Goal: Task Accomplishment & Management: Complete application form

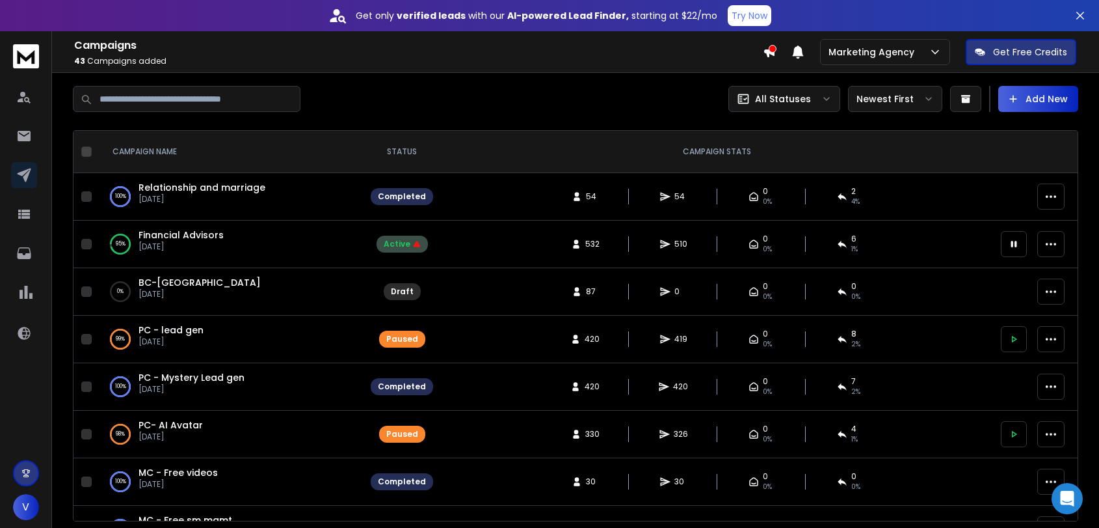
click at [401, 85] on div "Campaigns 43 Campaigns Added All Statuses Newest First Add New CAMPAIGN NAME ST…" at bounding box center [575, 303] width 1047 height 461
click at [386, 86] on div at bounding box center [324, 99] width 503 height 26
click at [178, 191] on span "Relationship and marriage" at bounding box center [202, 187] width 127 height 13
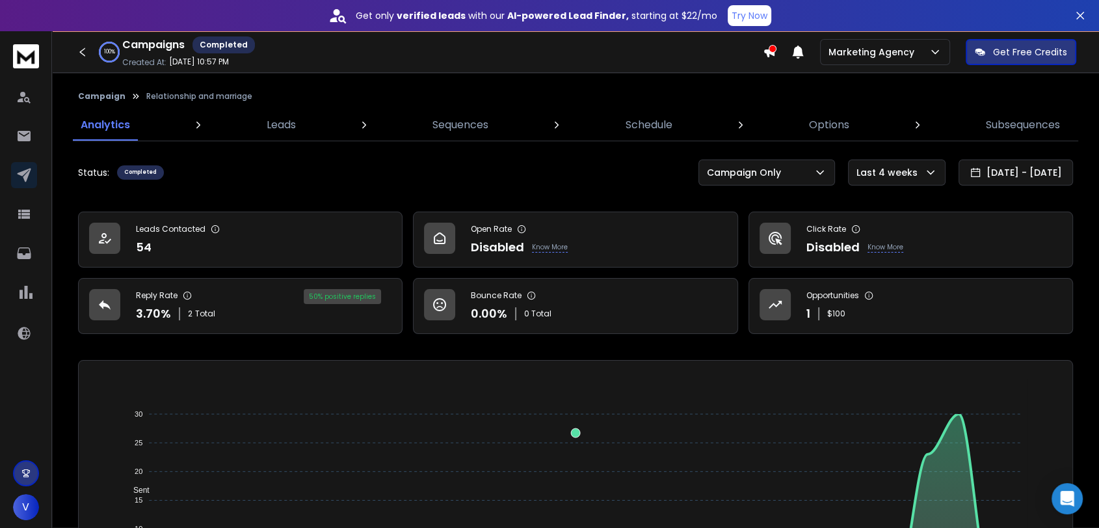
click at [472, 181] on div "Status: Completed Campaign Only Last 4 weeks 17 Jul 2025 - 14 Aug 2025" at bounding box center [575, 172] width 995 height 26
click at [528, 180] on div "Status: Completed Campaign Only Last 4 weeks 17 Jul 2025 - 14 Aug 2025" at bounding box center [575, 172] width 995 height 26
click at [288, 121] on p "Leads" at bounding box center [281, 125] width 29 height 16
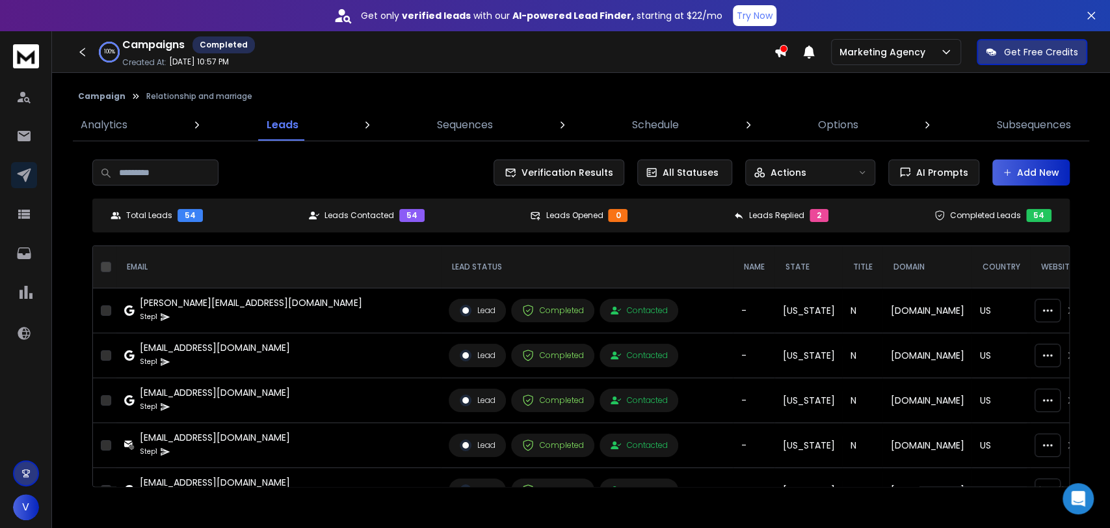
click at [1022, 172] on button "Add New" at bounding box center [1031, 172] width 77 height 26
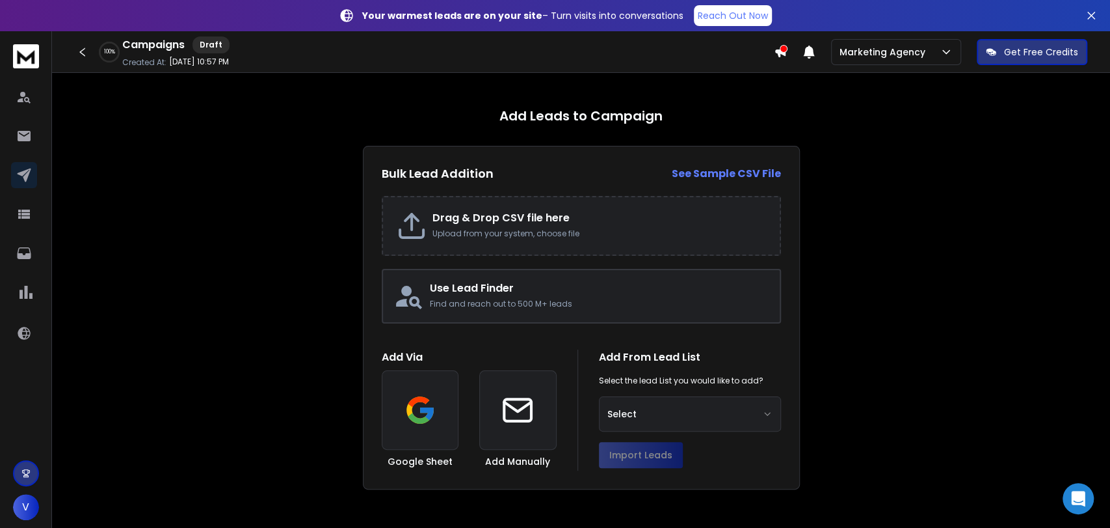
click at [547, 224] on h2 "Drag & Drop CSV file here" at bounding box center [600, 218] width 334 height 16
click at [147, 208] on div "Add Leads to Campaign Bulk Lead Addition See Sample CSV File Drag & Drop CSV fi…" at bounding box center [555, 260] width 1110 height 458
click at [171, 301] on div "Add Leads to Campaign Bulk Lead Addition See Sample CSV File Drag & Drop CSV fi…" at bounding box center [555, 260] width 1110 height 458
click at [520, 221] on h2 "Drag & Drop CSV file here" at bounding box center [600, 218] width 334 height 16
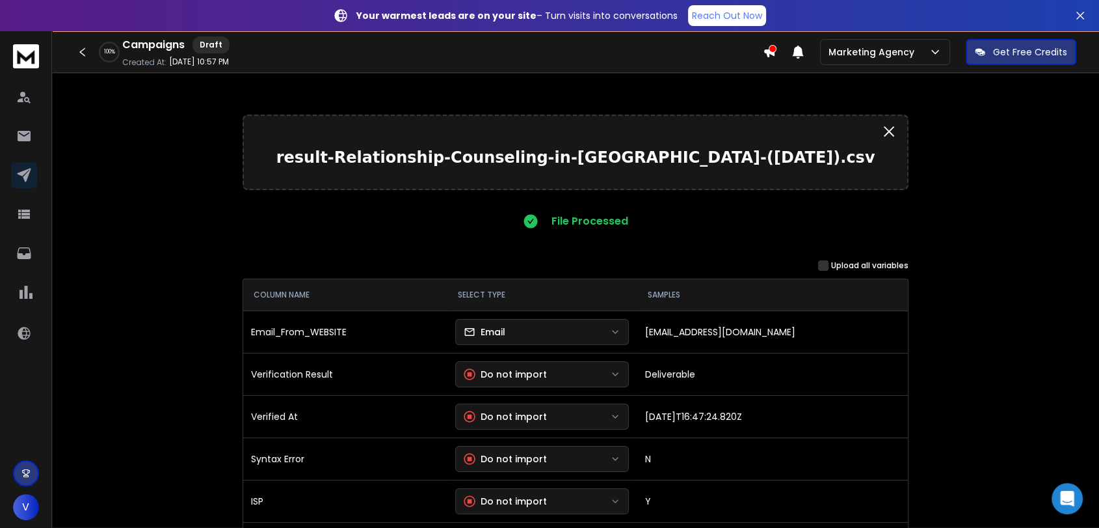
click at [887, 129] on icon at bounding box center [889, 131] width 10 height 10
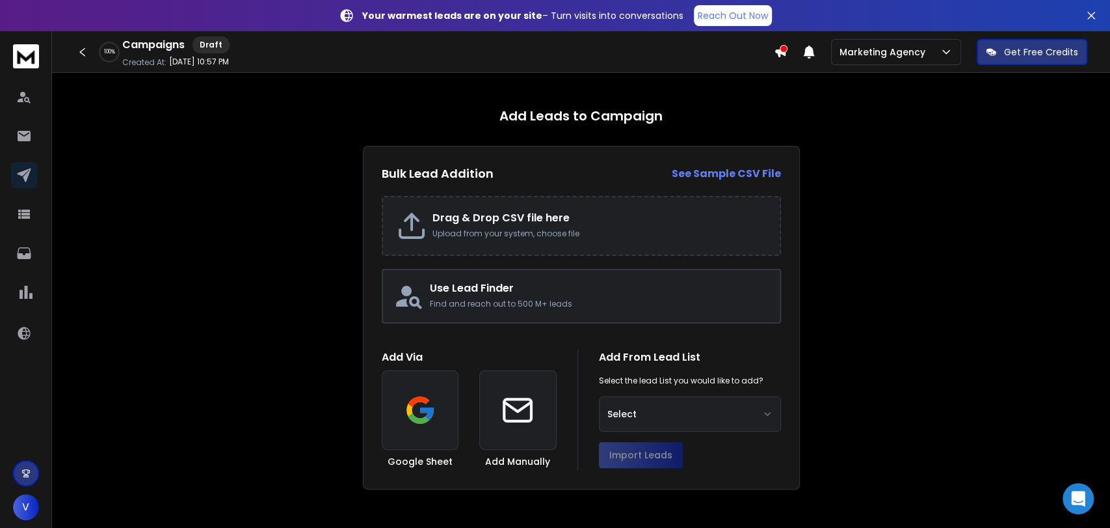
click at [489, 226] on div "Drag & Drop CSV file here Upload from your system, choose file" at bounding box center [600, 225] width 334 height 31
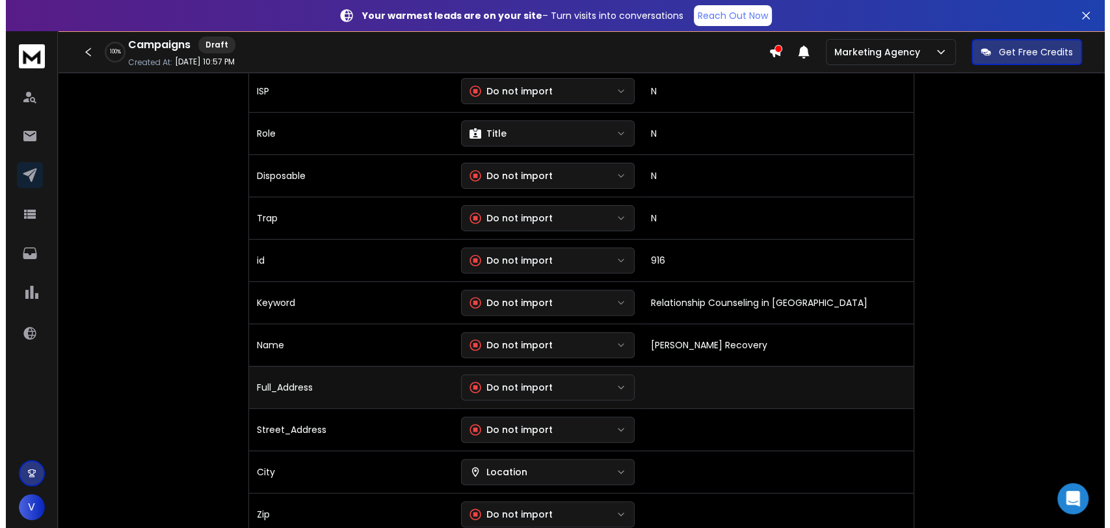
scroll to position [433, 0]
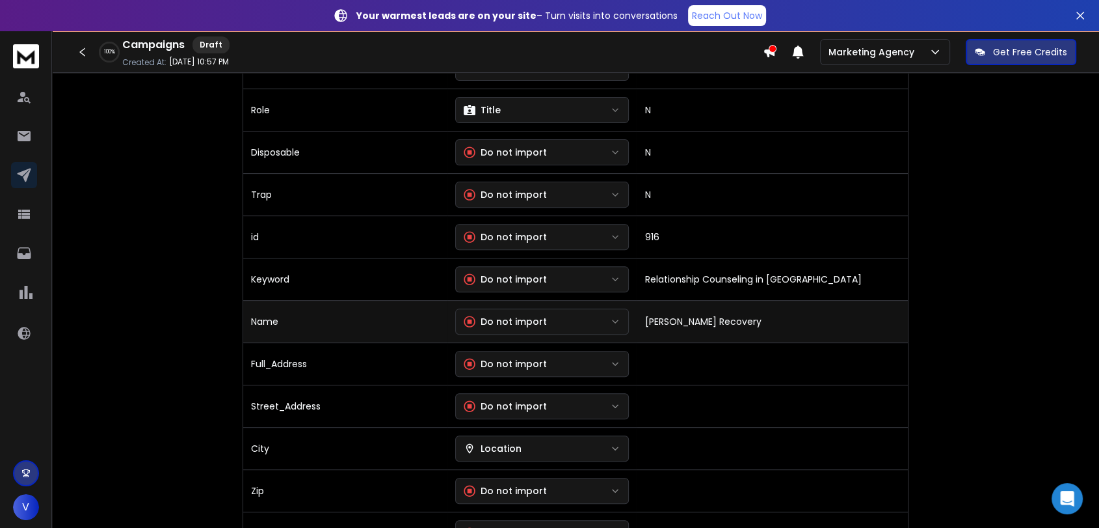
click at [534, 315] on div "Do not import" at bounding box center [505, 321] width 83 height 13
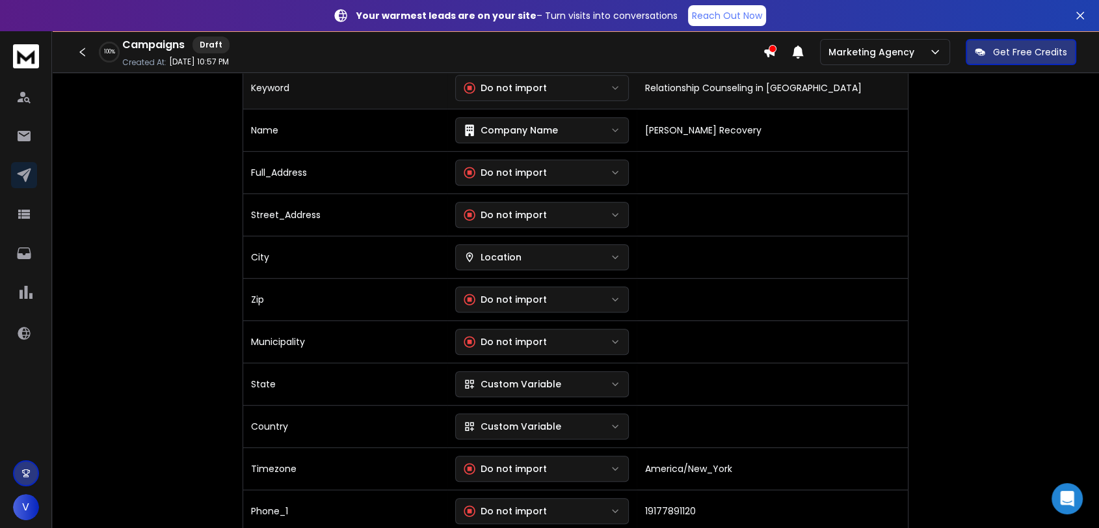
scroll to position [650, 0]
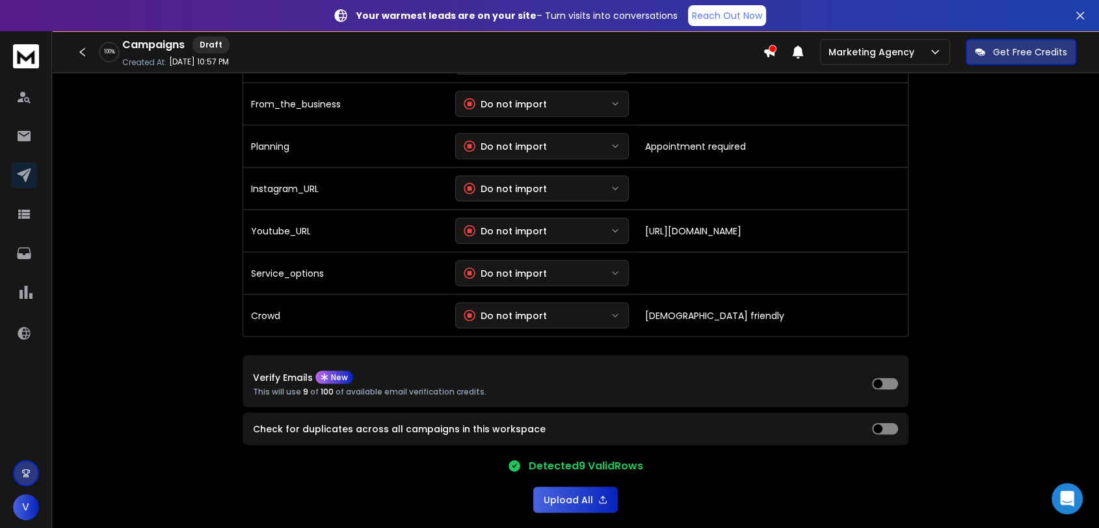
scroll to position [2680, 0]
click at [577, 491] on button "Upload All" at bounding box center [575, 500] width 85 height 26
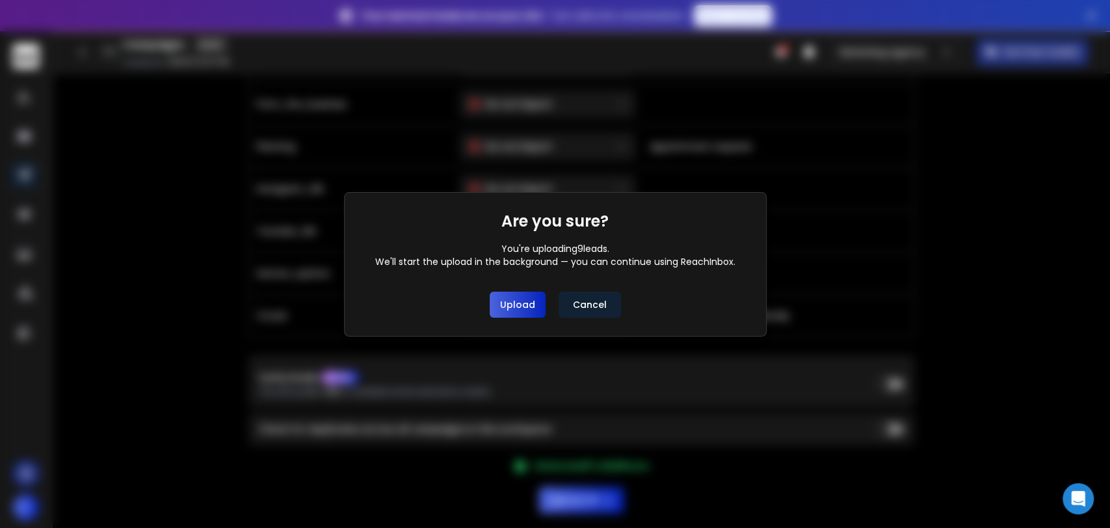
click at [525, 296] on button "Upload" at bounding box center [518, 304] width 56 height 26
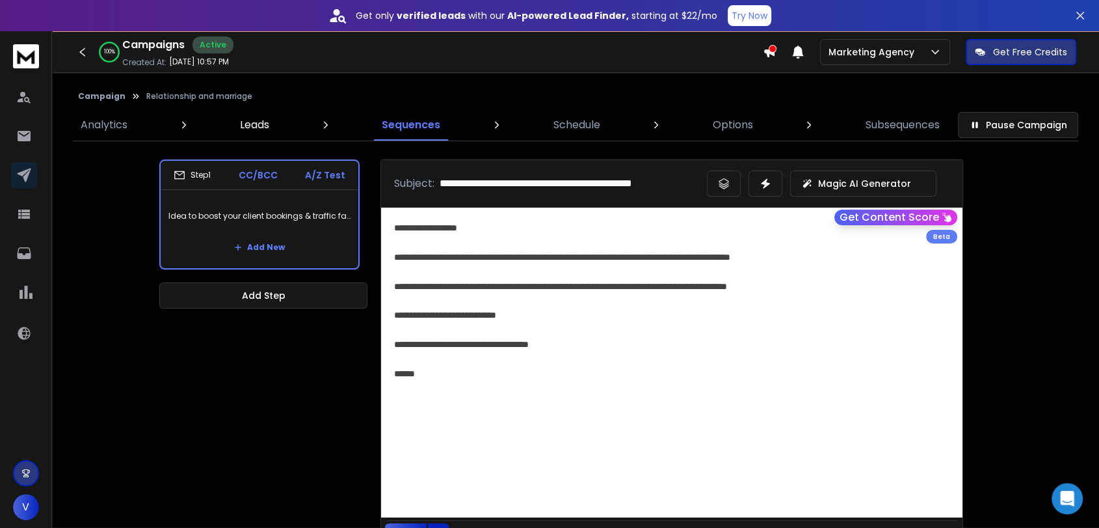
click at [268, 121] on p "Leads" at bounding box center [254, 125] width 29 height 16
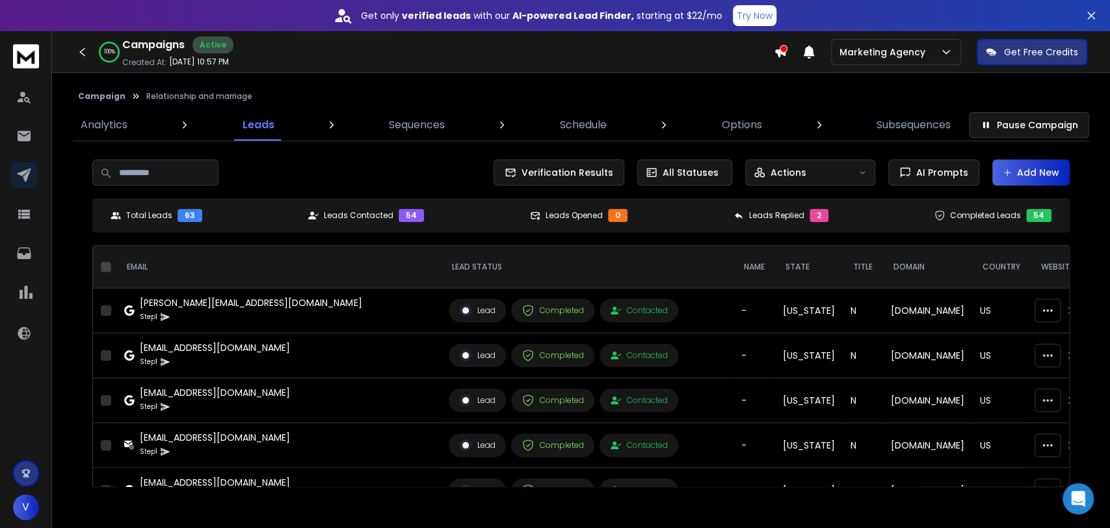
click at [1030, 168] on button "Add New" at bounding box center [1031, 172] width 77 height 26
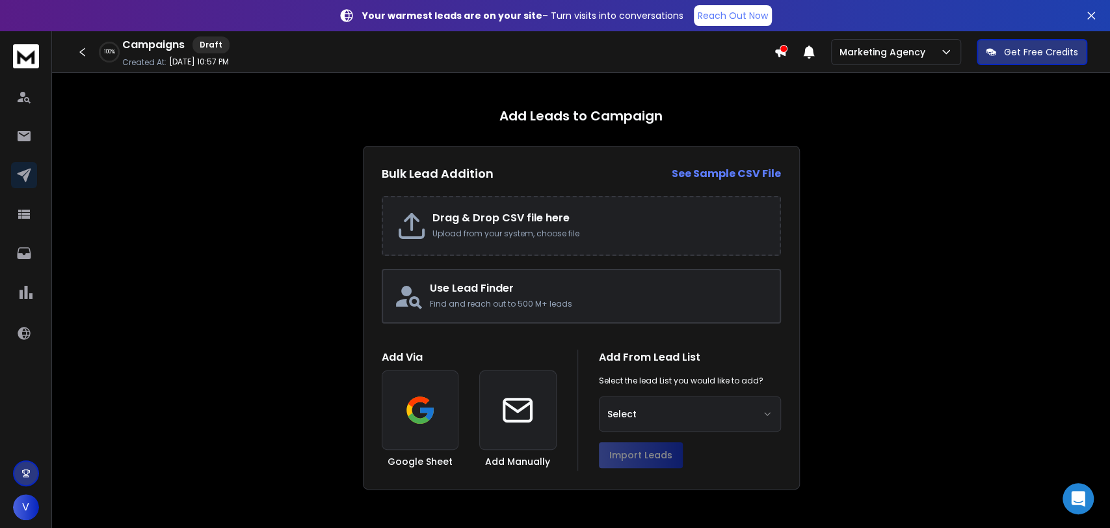
click at [579, 226] on div "Drag & Drop CSV file here Upload from your system, choose file" at bounding box center [600, 225] width 334 height 31
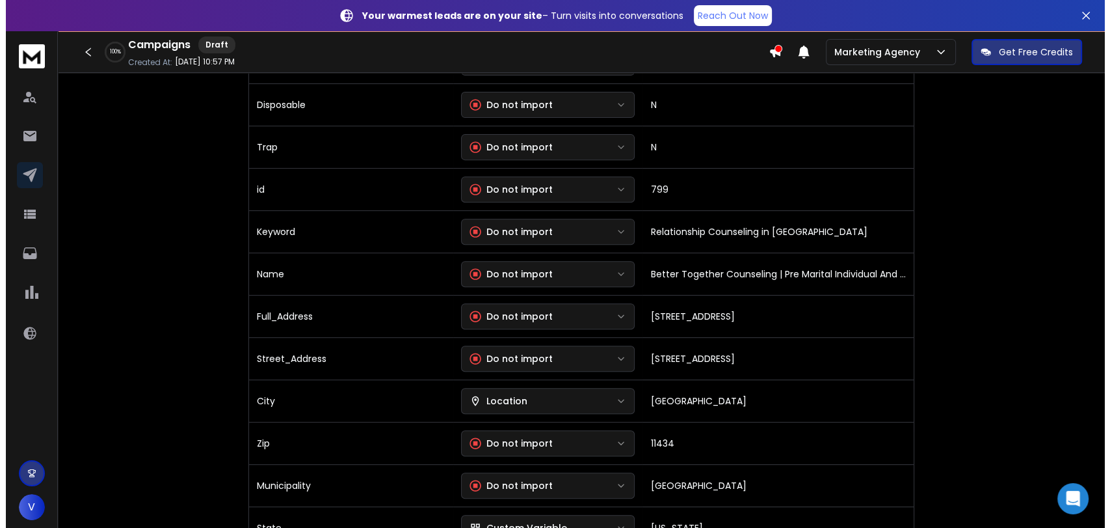
scroll to position [505, 0]
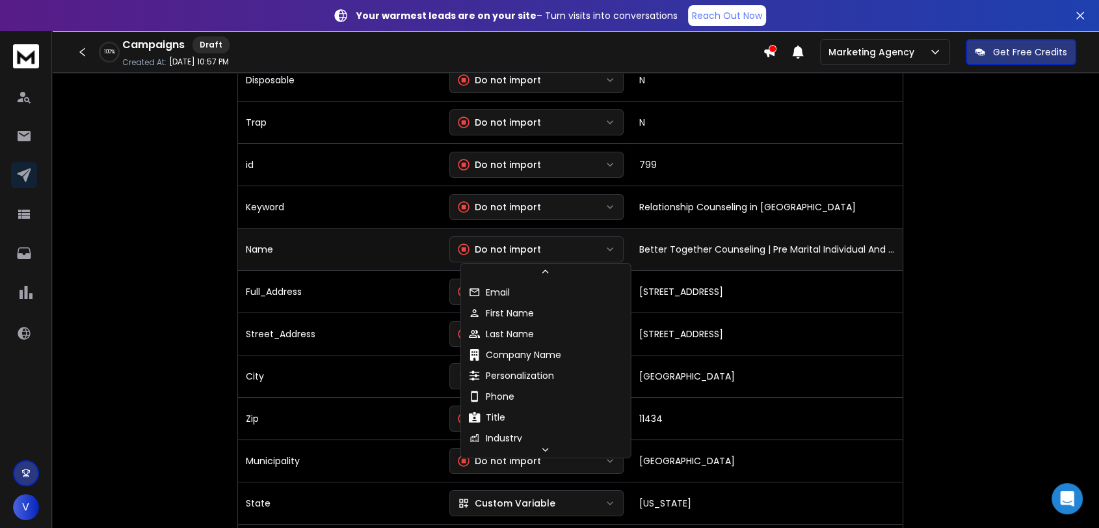
click at [571, 241] on button "Do not import" at bounding box center [536, 249] width 174 height 26
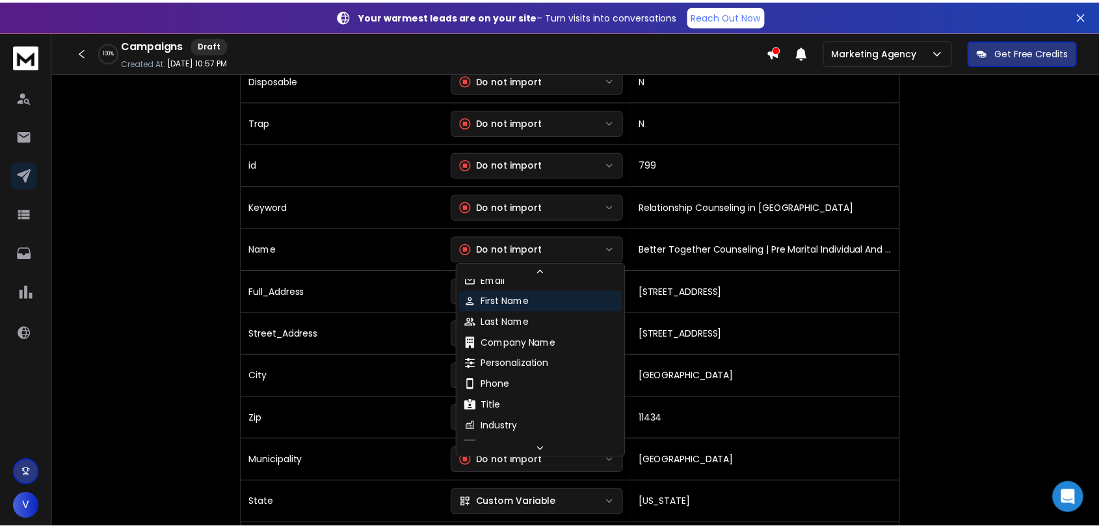
scroll to position [0, 0]
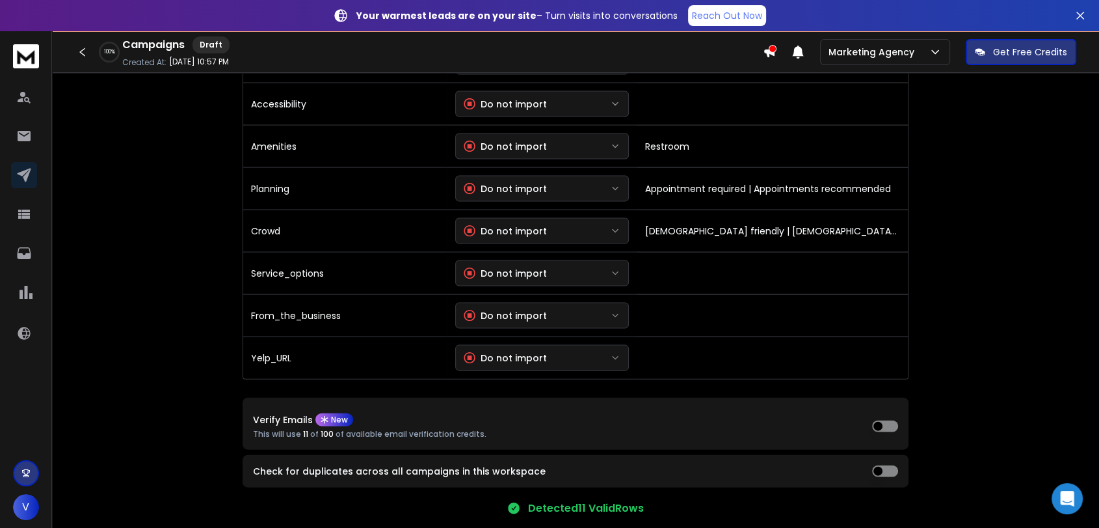
scroll to position [2765, 0]
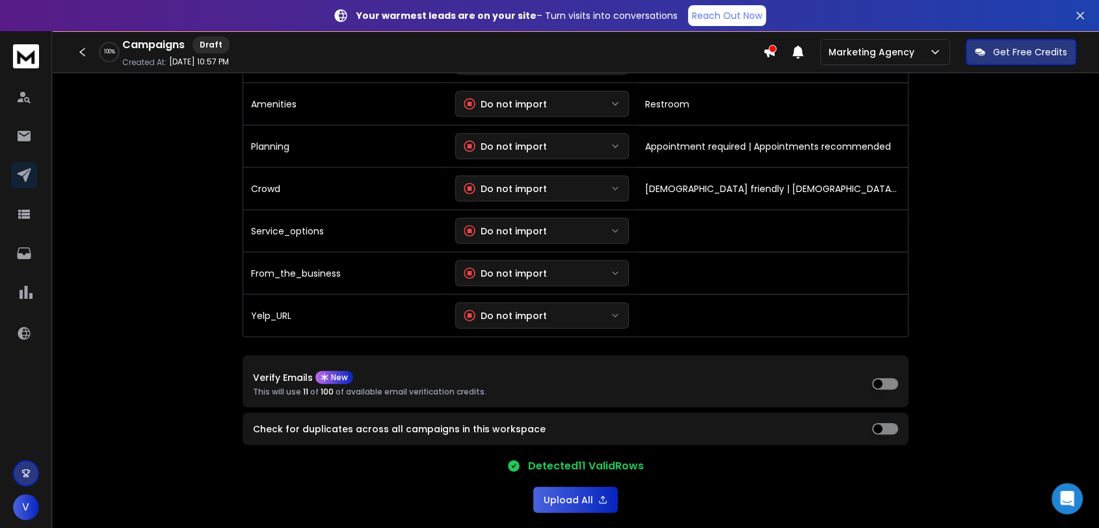
click at [586, 495] on button "Upload All" at bounding box center [575, 500] width 85 height 26
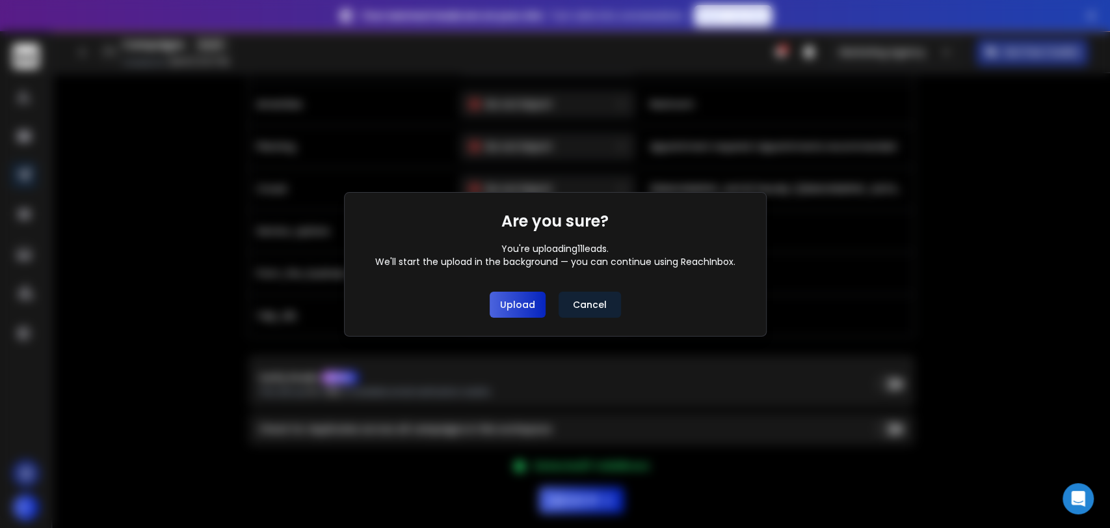
click at [525, 296] on button "Upload" at bounding box center [518, 304] width 56 height 26
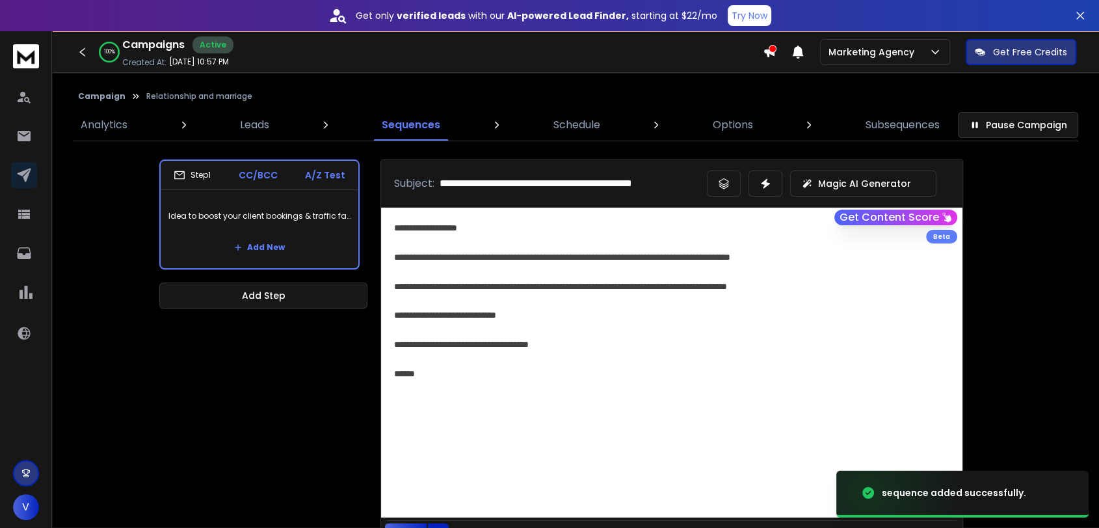
click at [903, 217] on button "Get Content Score" at bounding box center [896, 217] width 123 height 16
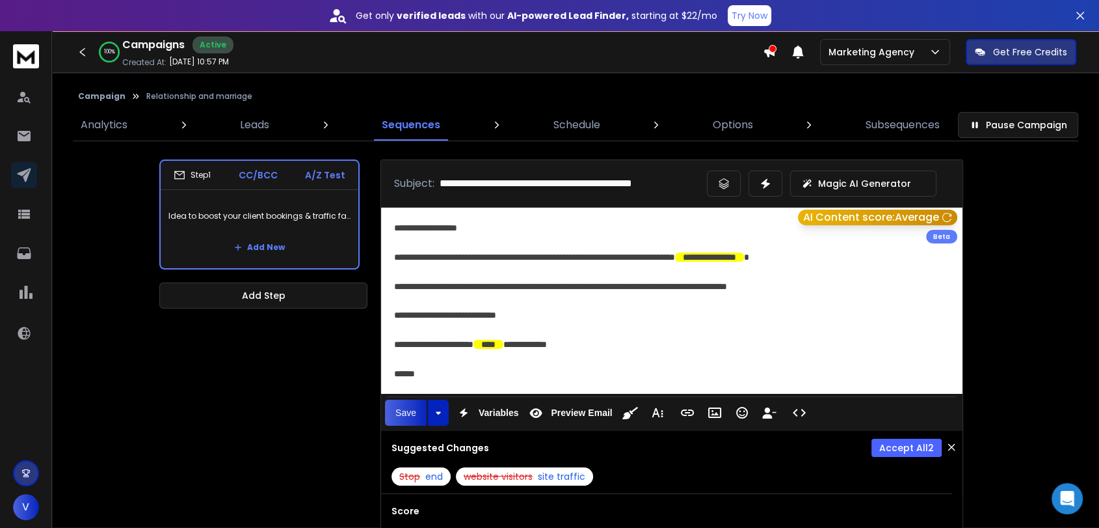
click at [912, 444] on button "Accept All 2" at bounding box center [907, 447] width 70 height 18
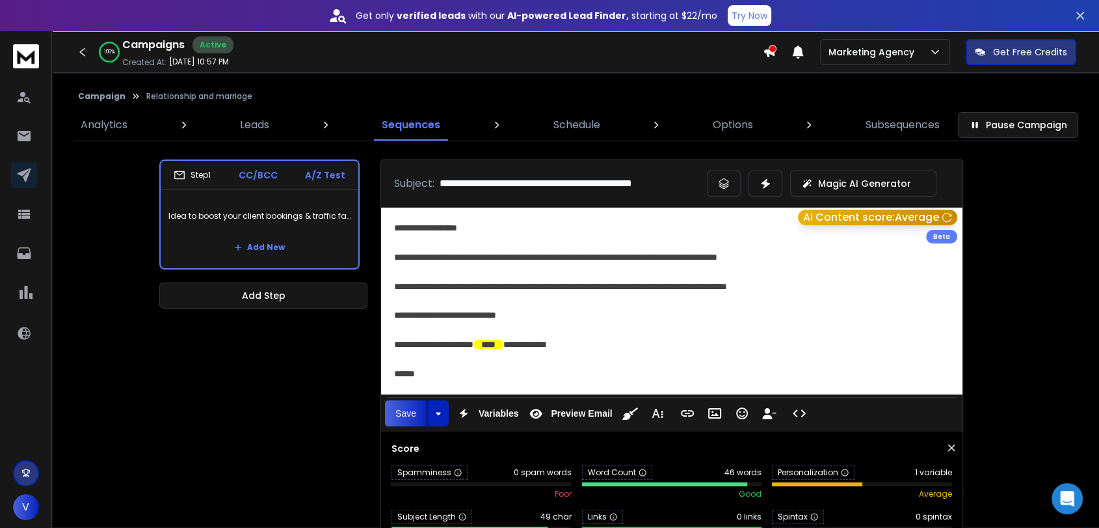
click at [503, 346] on span "****" at bounding box center [489, 344] width 30 height 9
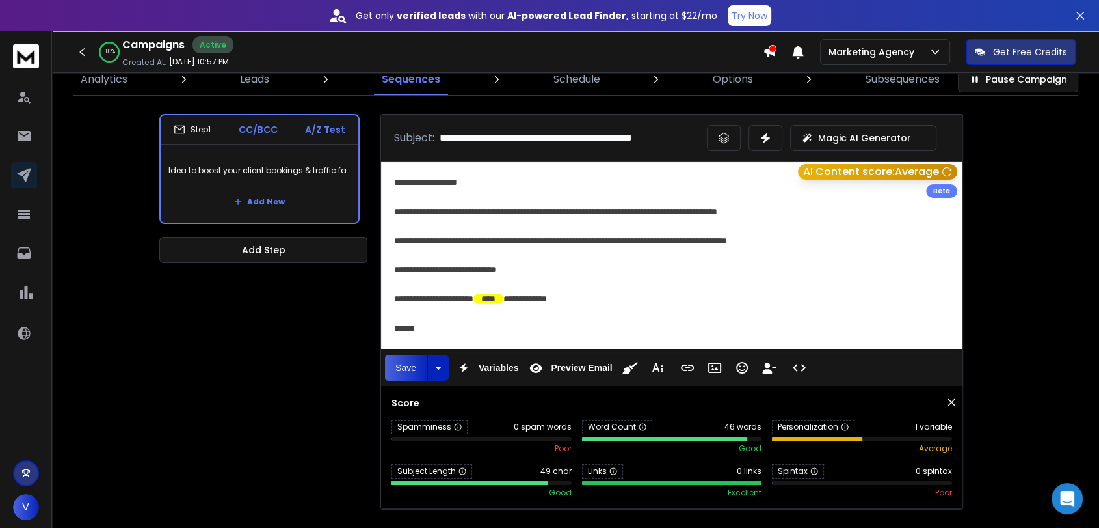
click at [584, 241] on div "**********" at bounding box center [672, 241] width 556 height 14
click at [1021, 303] on div "**********" at bounding box center [576, 312] width 1006 height 406
click at [945, 165] on button "AI Content score: Average" at bounding box center [877, 172] width 159 height 16
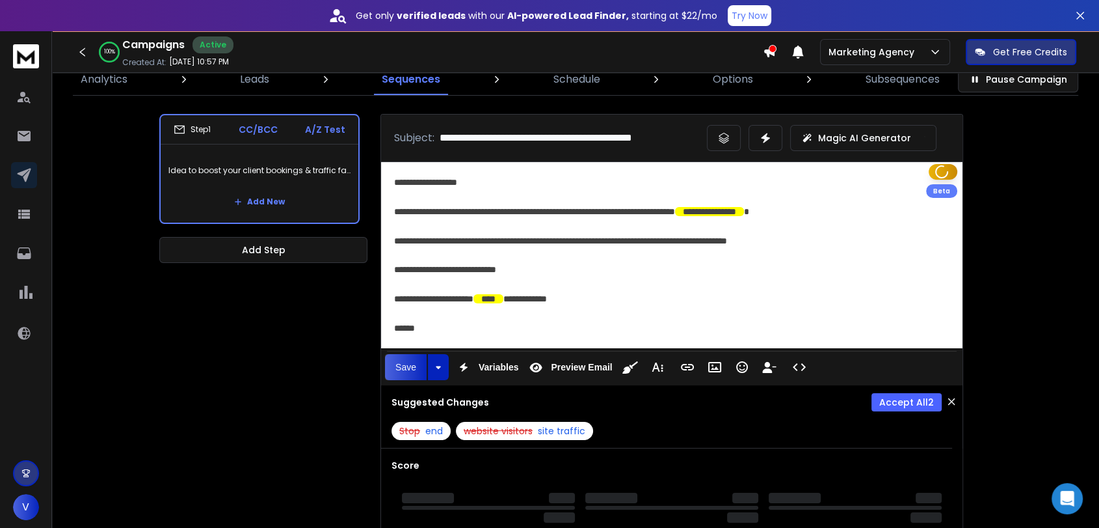
click at [989, 248] on div "**********" at bounding box center [575, 350] width 833 height 472
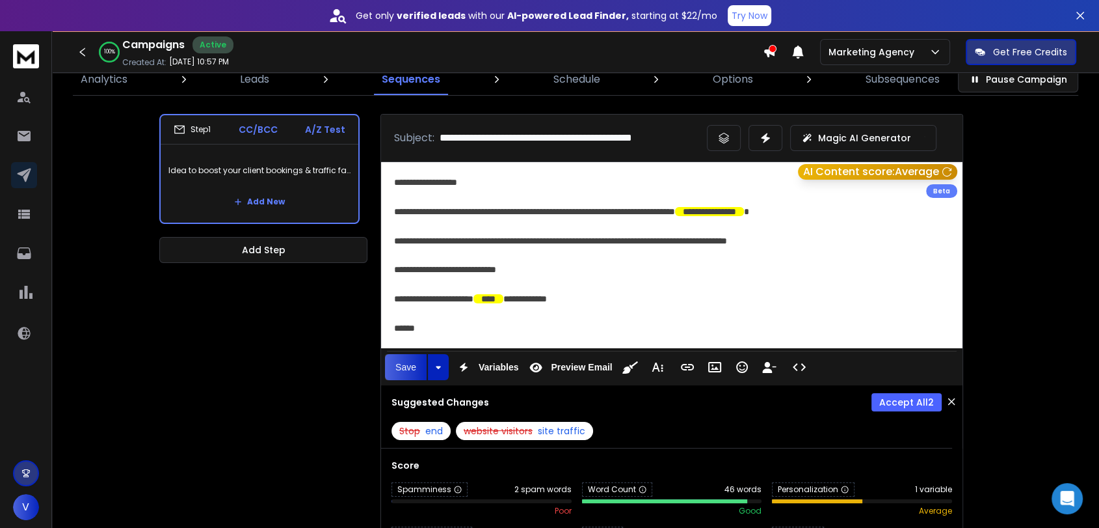
click at [999, 288] on div "**********" at bounding box center [576, 343] width 1006 height 468
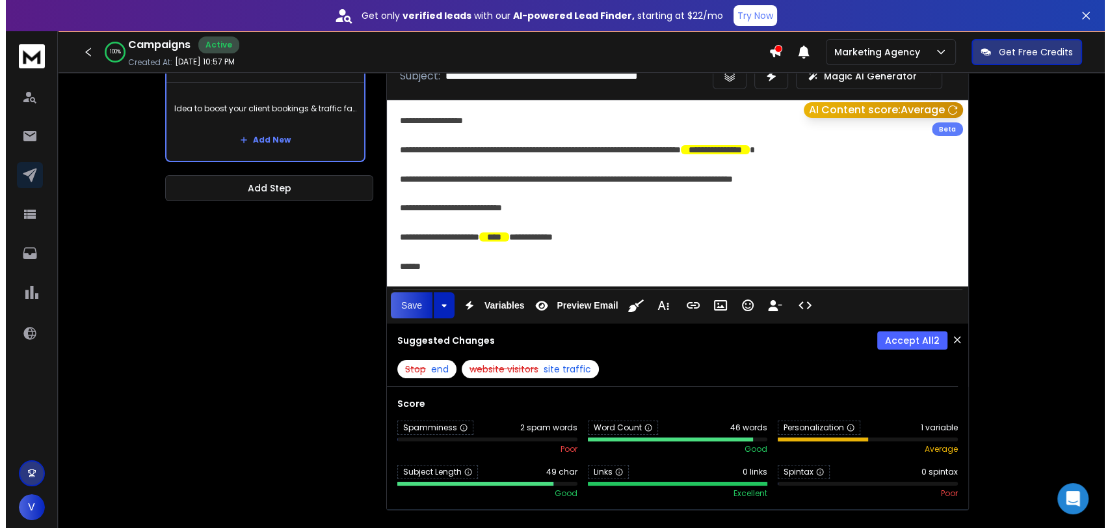
scroll to position [0, 0]
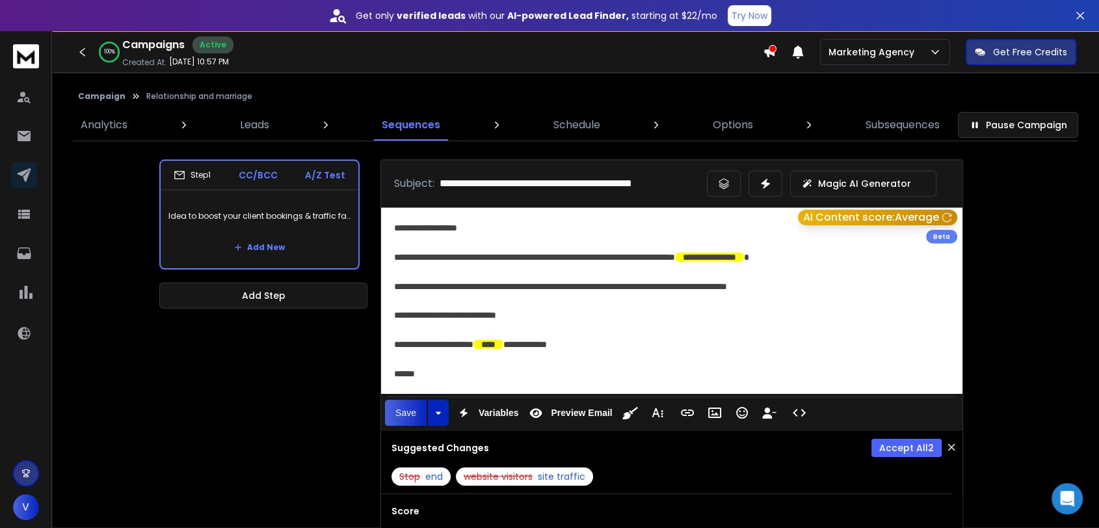
click at [397, 137] on link "Sequences" at bounding box center [411, 124] width 74 height 31
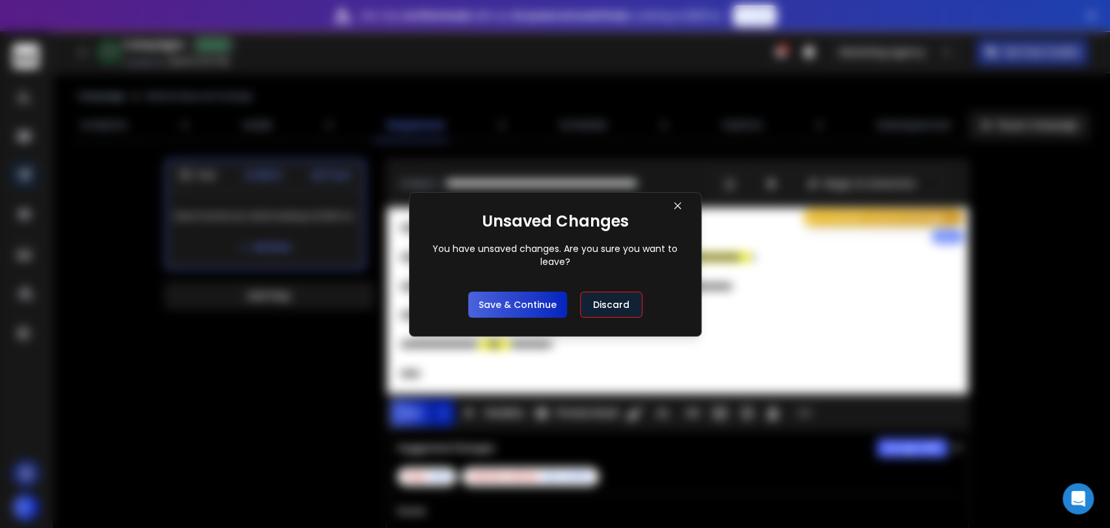
click at [546, 301] on button "Save & Continue" at bounding box center [517, 304] width 99 height 26
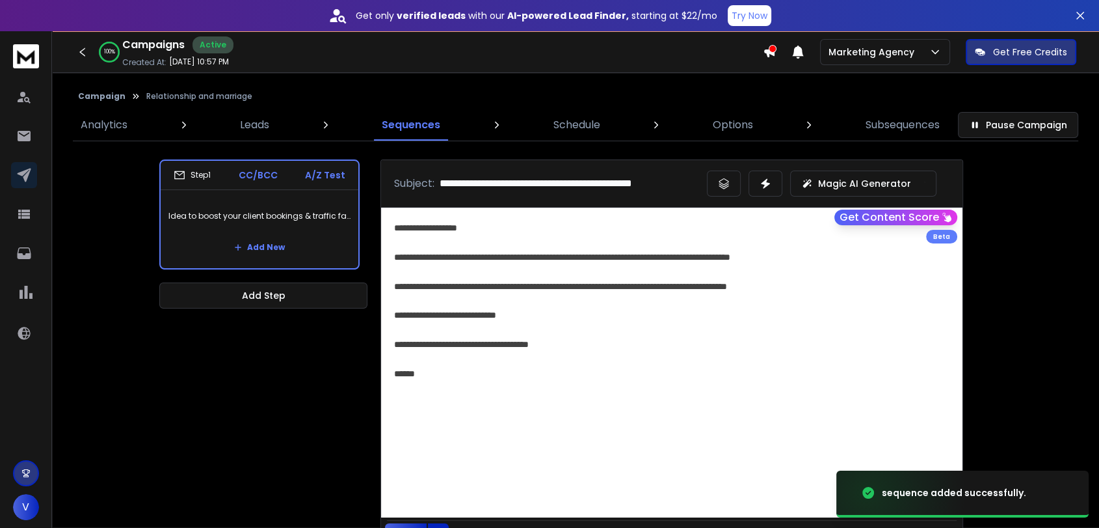
click at [1000, 240] on div "**********" at bounding box center [576, 357] width 1006 height 406
click at [1002, 275] on div "**********" at bounding box center [576, 357] width 1006 height 406
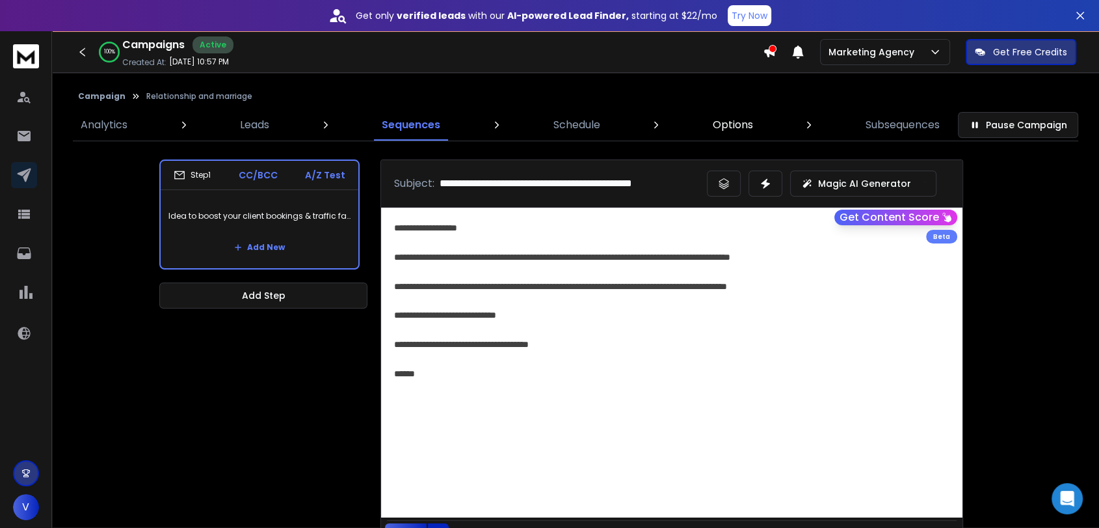
click at [727, 127] on p "Options" at bounding box center [733, 125] width 40 height 16
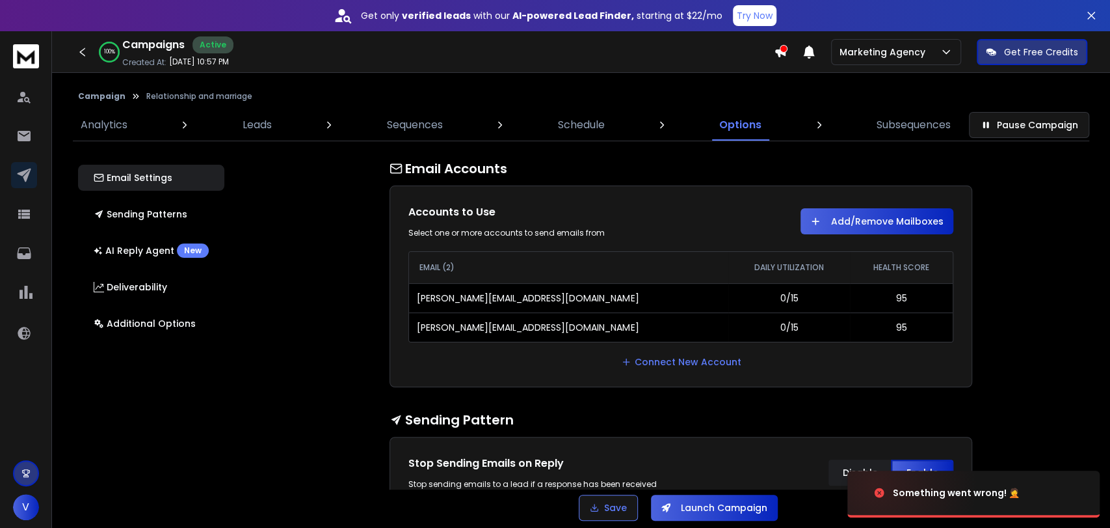
click at [1008, 215] on div "Email Accounts Accounts to Use Select one or more accounts to send emails from …" at bounding box center [689, 324] width 888 height 330
click at [1009, 271] on div "Email Accounts Accounts to Use Select one or more accounts to send emails from …" at bounding box center [689, 324] width 888 height 330
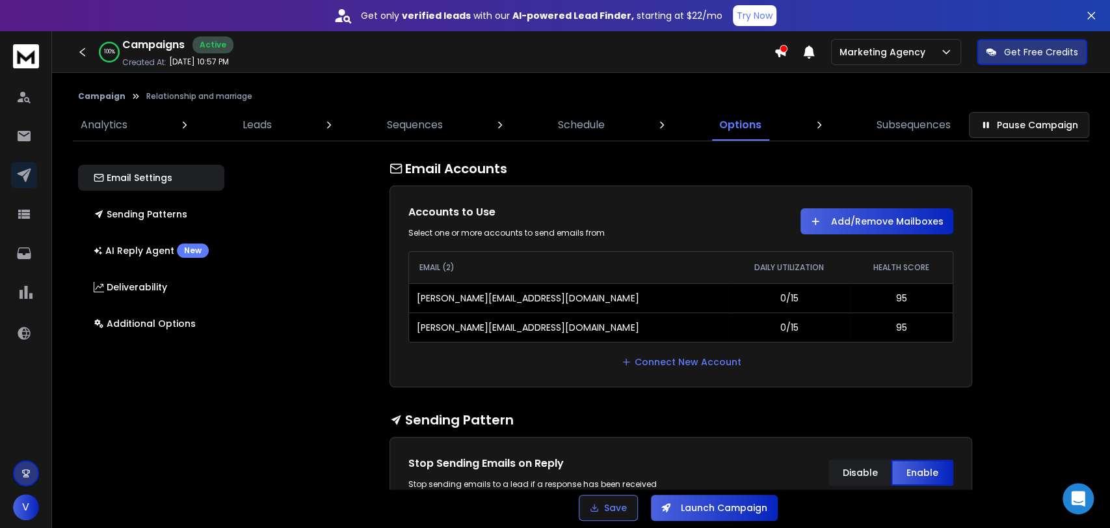
click at [736, 504] on button "Launch Campaign" at bounding box center [714, 507] width 127 height 26
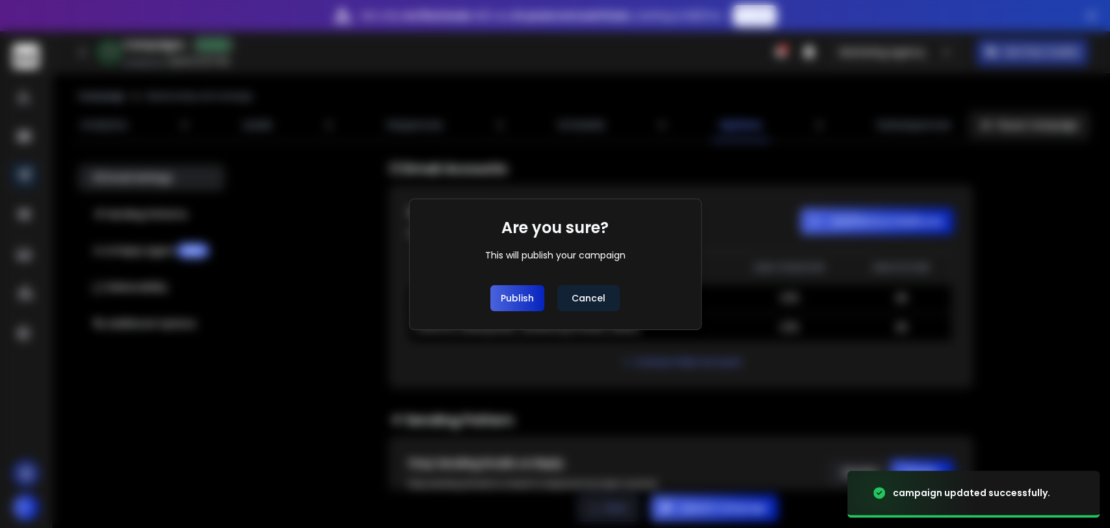
click at [515, 288] on button "Publish" at bounding box center [517, 298] width 54 height 26
